Goal: Task Accomplishment & Management: Use online tool/utility

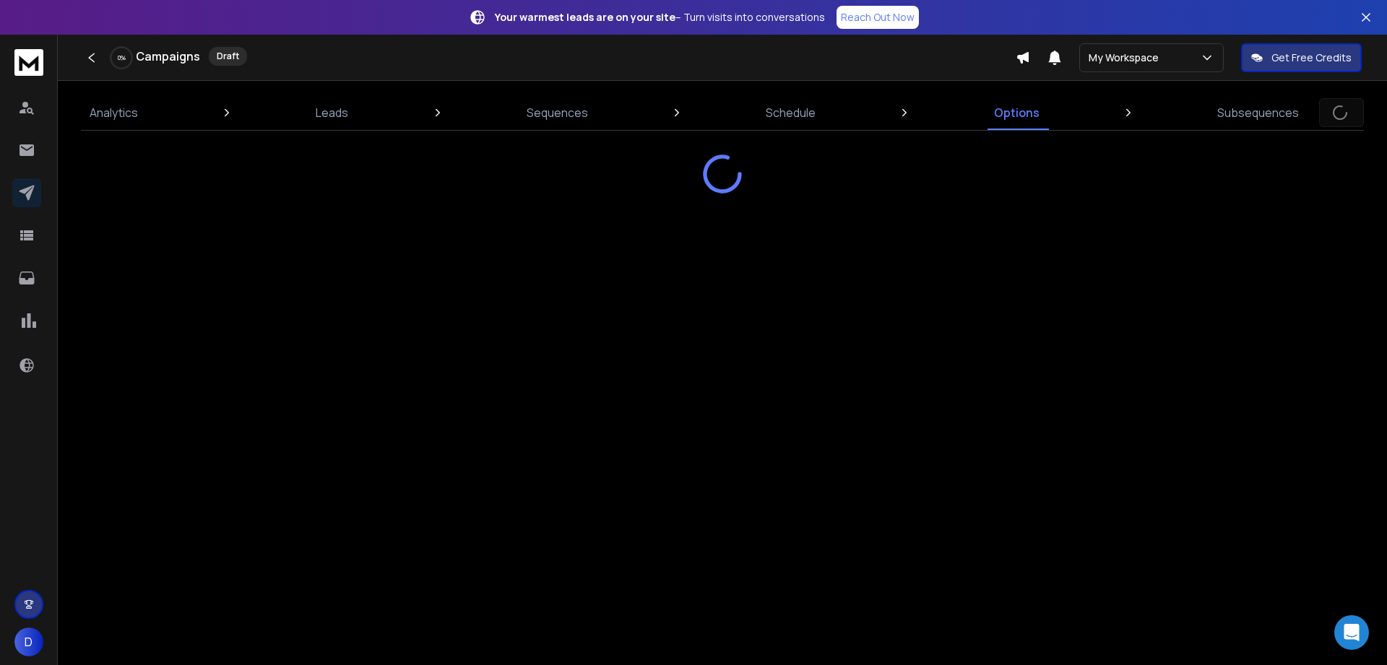
select select "**********"
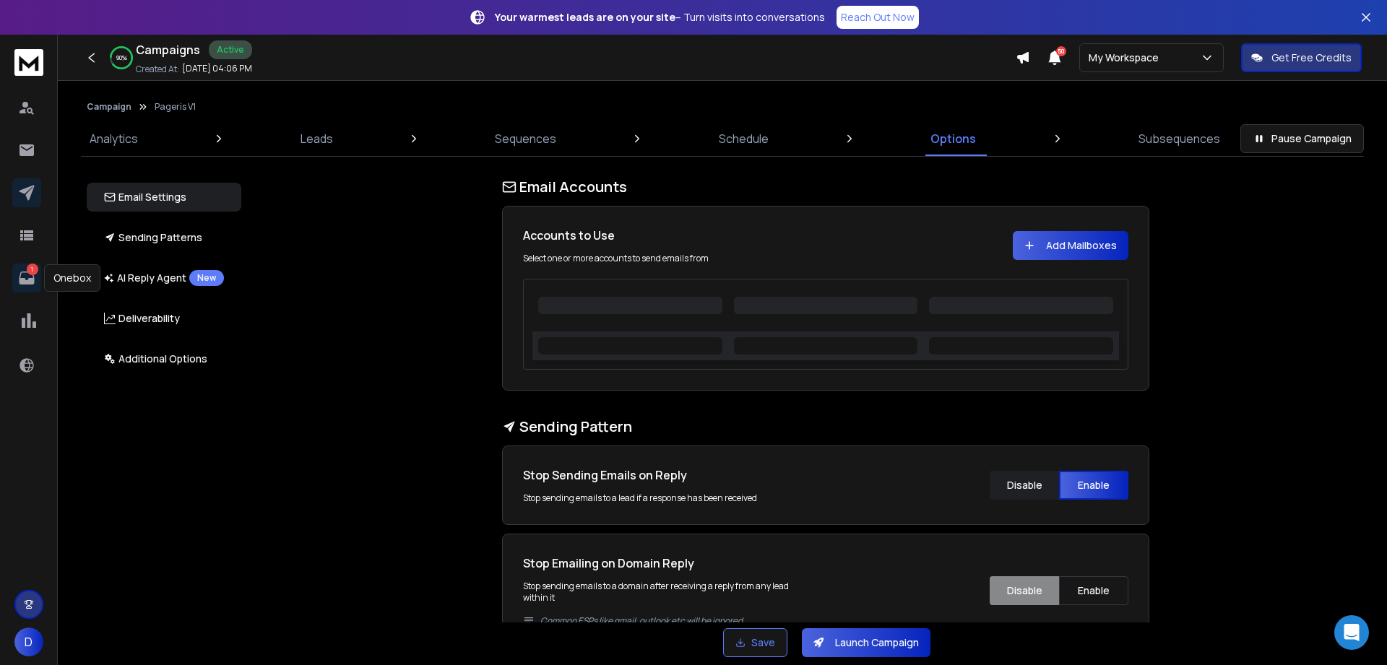
click at [24, 274] on icon at bounding box center [26, 277] width 17 height 17
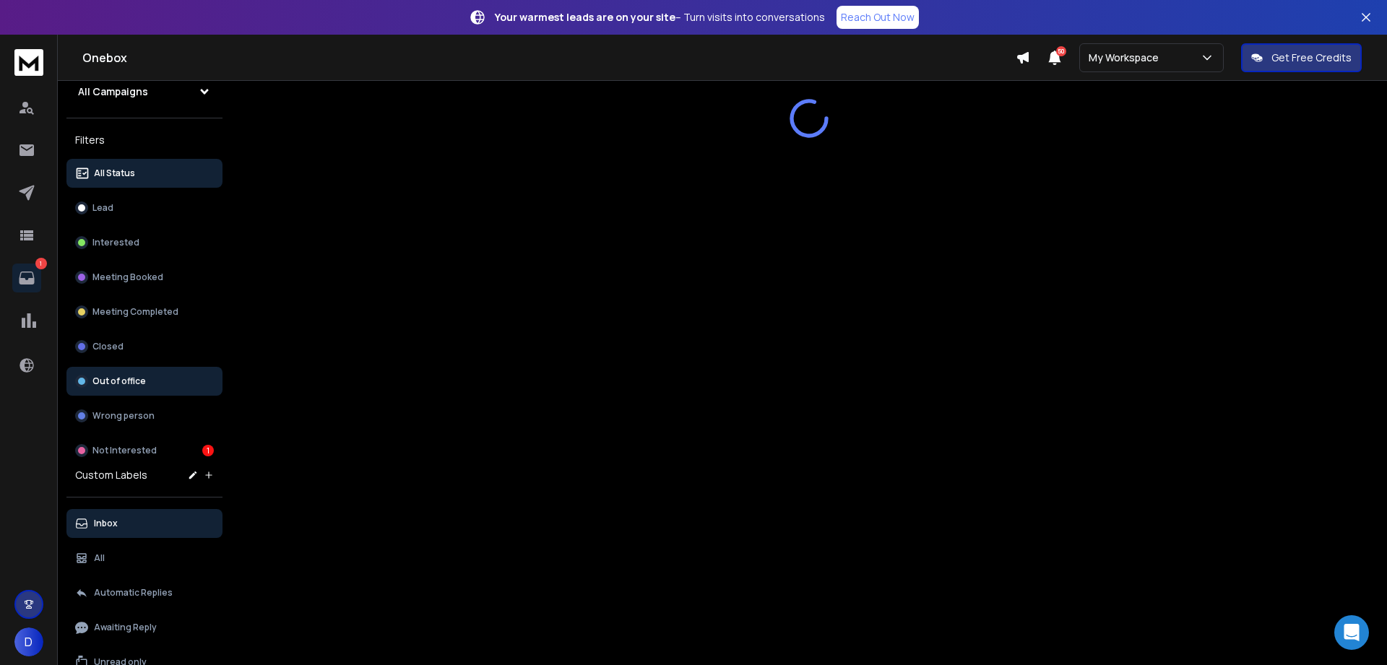
scroll to position [144, 0]
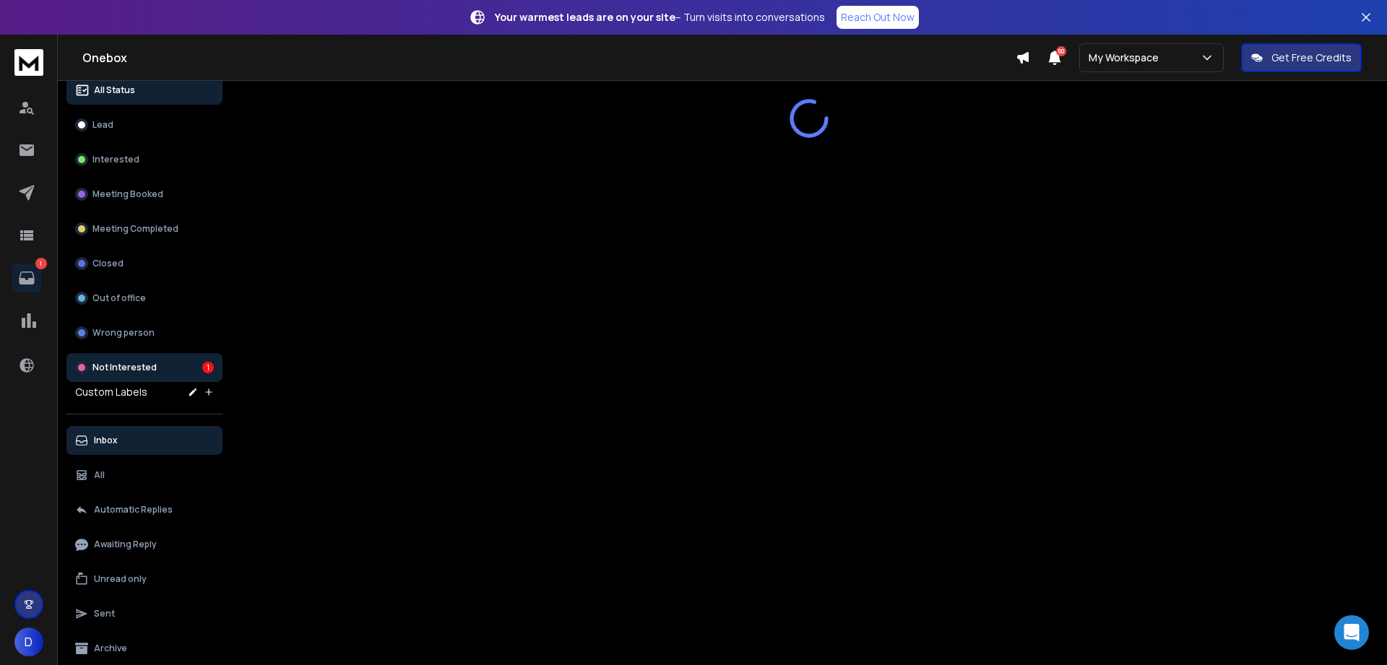
click at [157, 360] on button "Not Interested 1" at bounding box center [144, 367] width 156 height 29
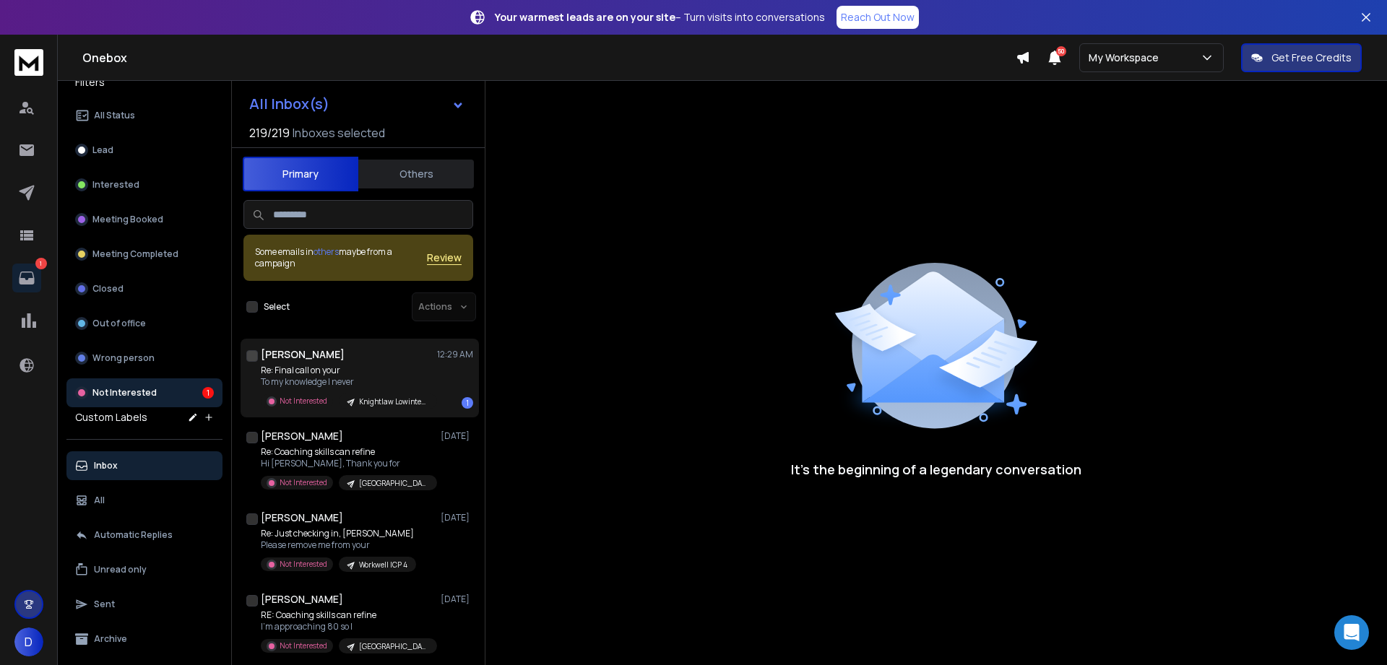
click at [319, 349] on h1 "[PERSON_NAME]" at bounding box center [303, 354] width 84 height 14
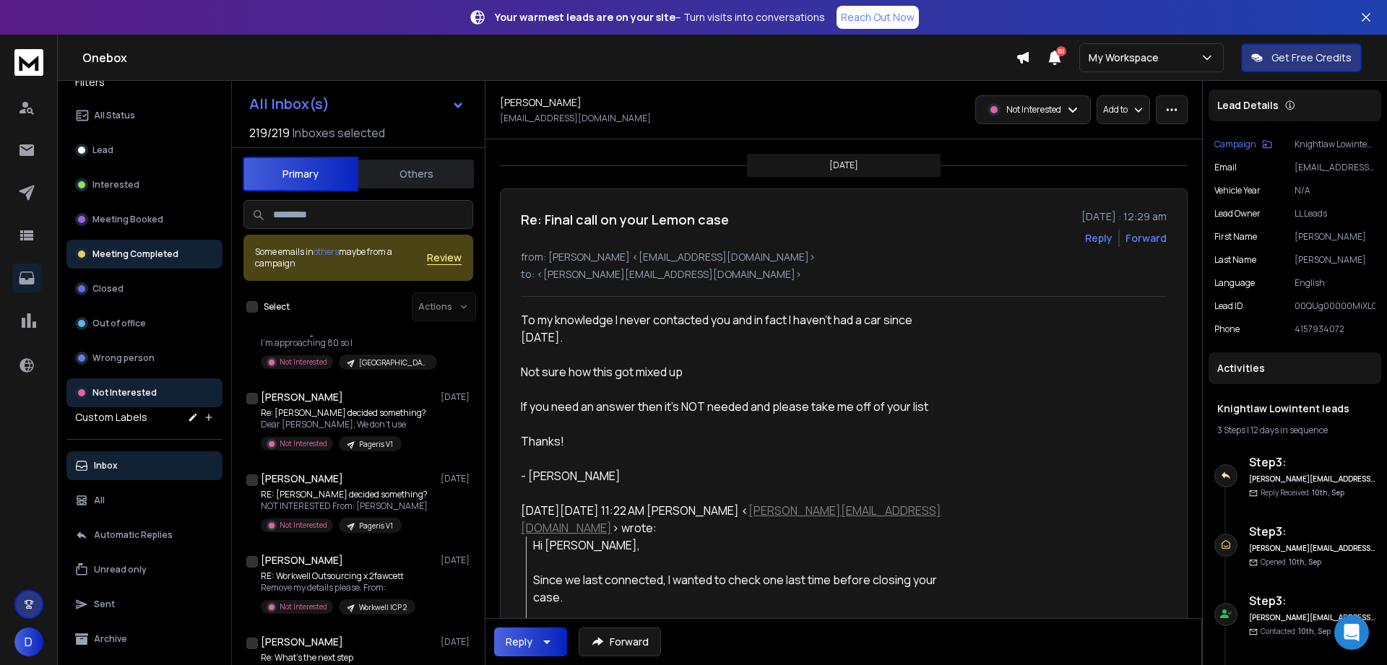
scroll to position [289, 0]
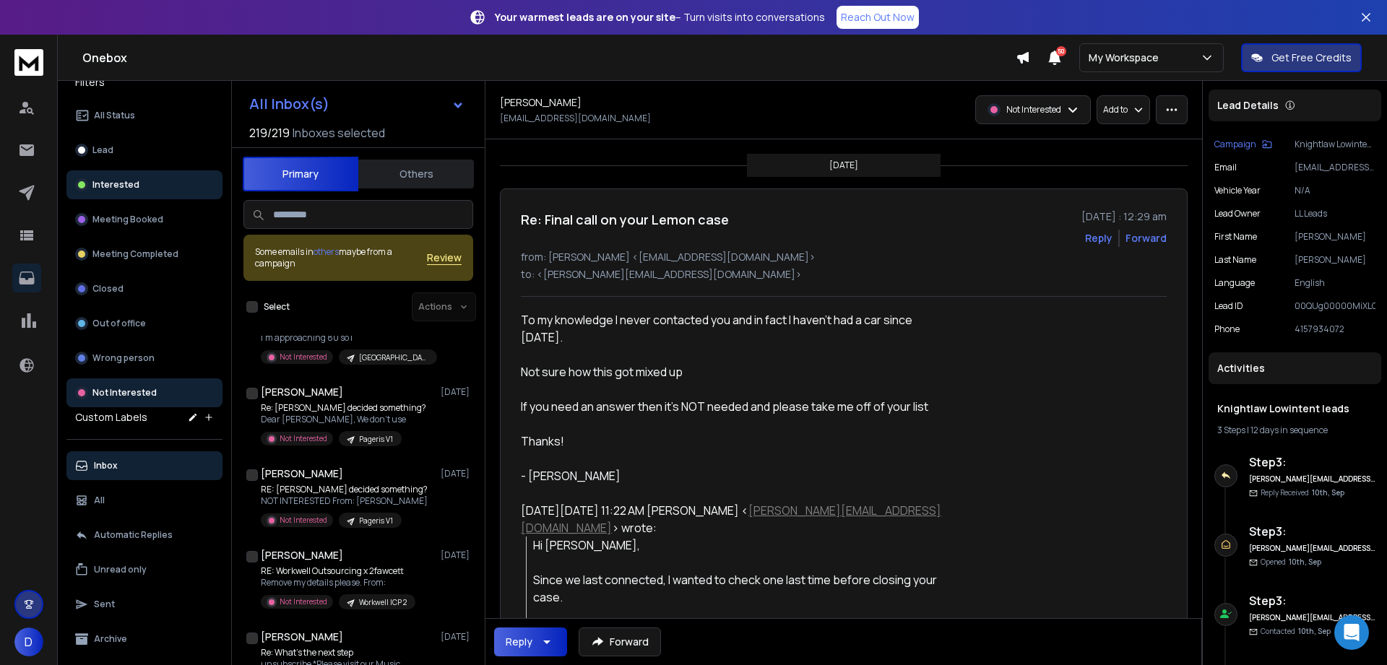
click at [115, 170] on button "Interested" at bounding box center [144, 184] width 156 height 29
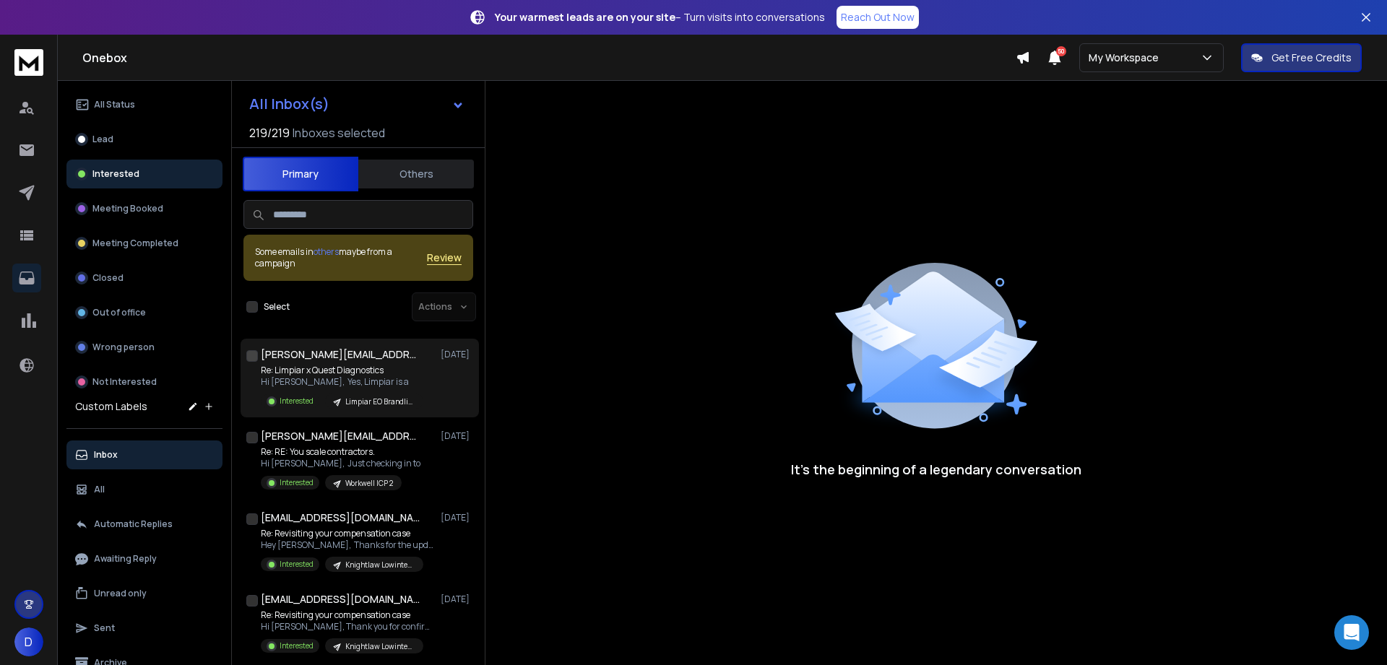
click at [384, 365] on p "Re: Limpiar x Quest Diagnostics" at bounding box center [342, 371] width 163 height 12
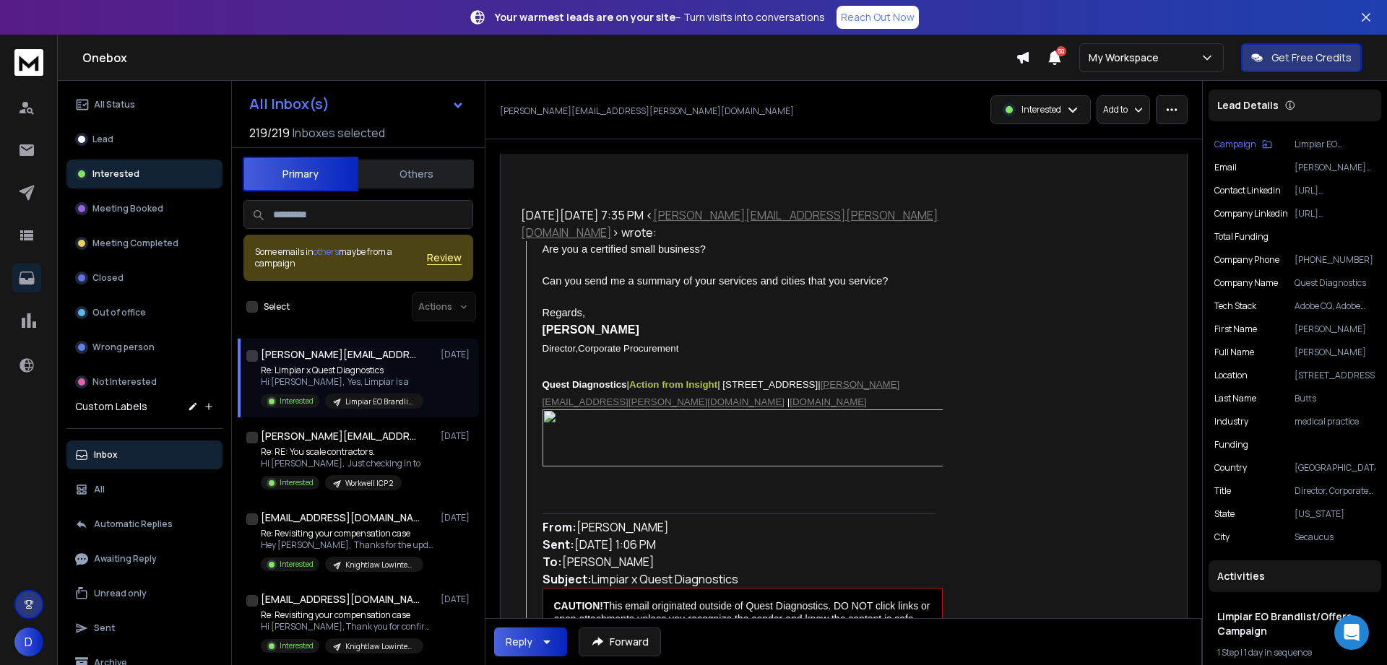
scroll to position [433, 0]
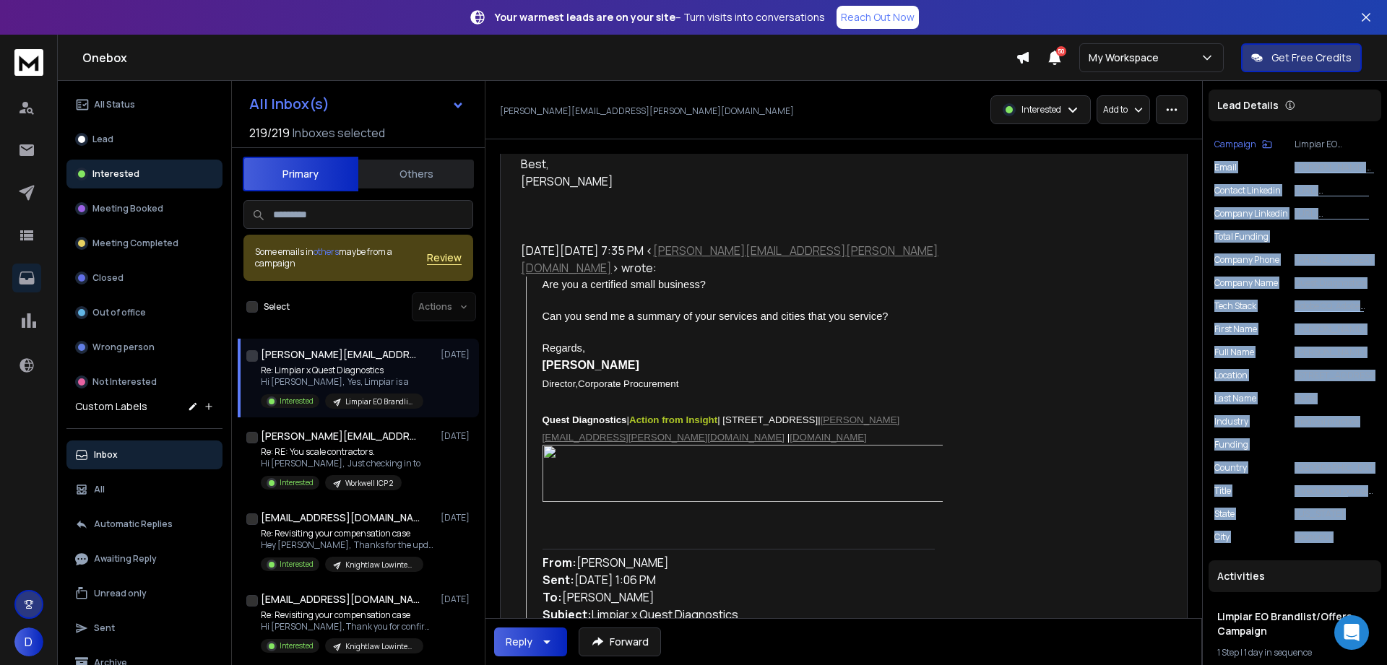
drag, startPoint x: 1215, startPoint y: 169, endPoint x: 1355, endPoint y: 532, distance: 388.5
click at [1355, 532] on div "Campaign Limpiar EO Brandlist/Offers Campaign Email [PERSON_NAME][EMAIL_ADDRESS…" at bounding box center [1295, 340] width 173 height 439
copy div "Email [PERSON_NAME][EMAIL_ADDRESS][PERSON_NAME][DOMAIN_NAME] Contact Linkedin […"
